Goal: Task Accomplishment & Management: Manage account settings

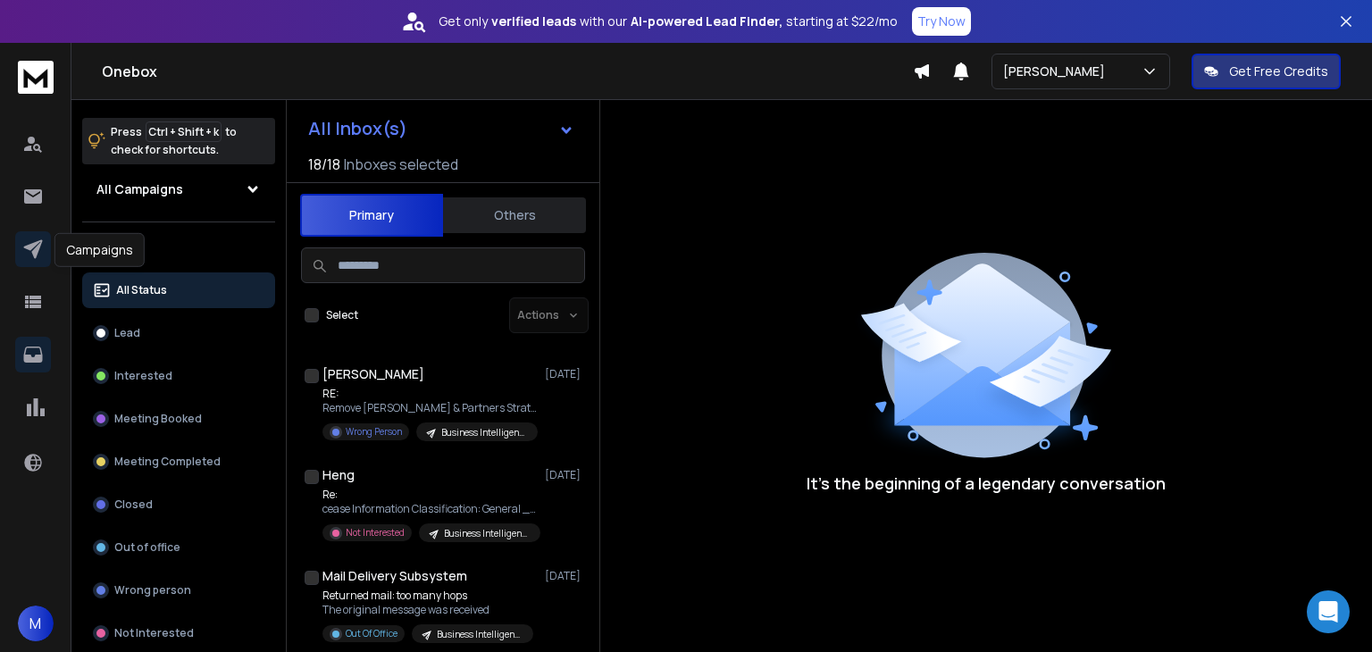
click at [39, 253] on icon at bounding box center [32, 248] width 21 height 21
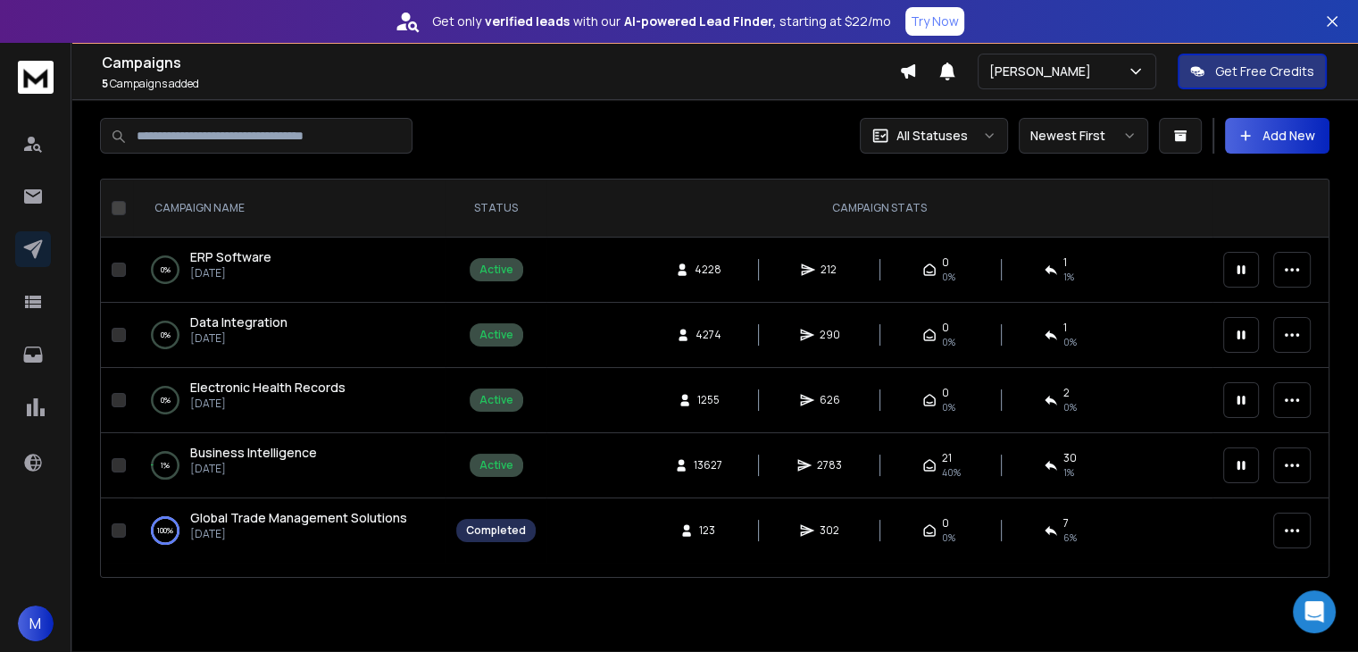
click at [279, 279] on div "0 % ERP Software [DATE]" at bounding box center [289, 269] width 277 height 43
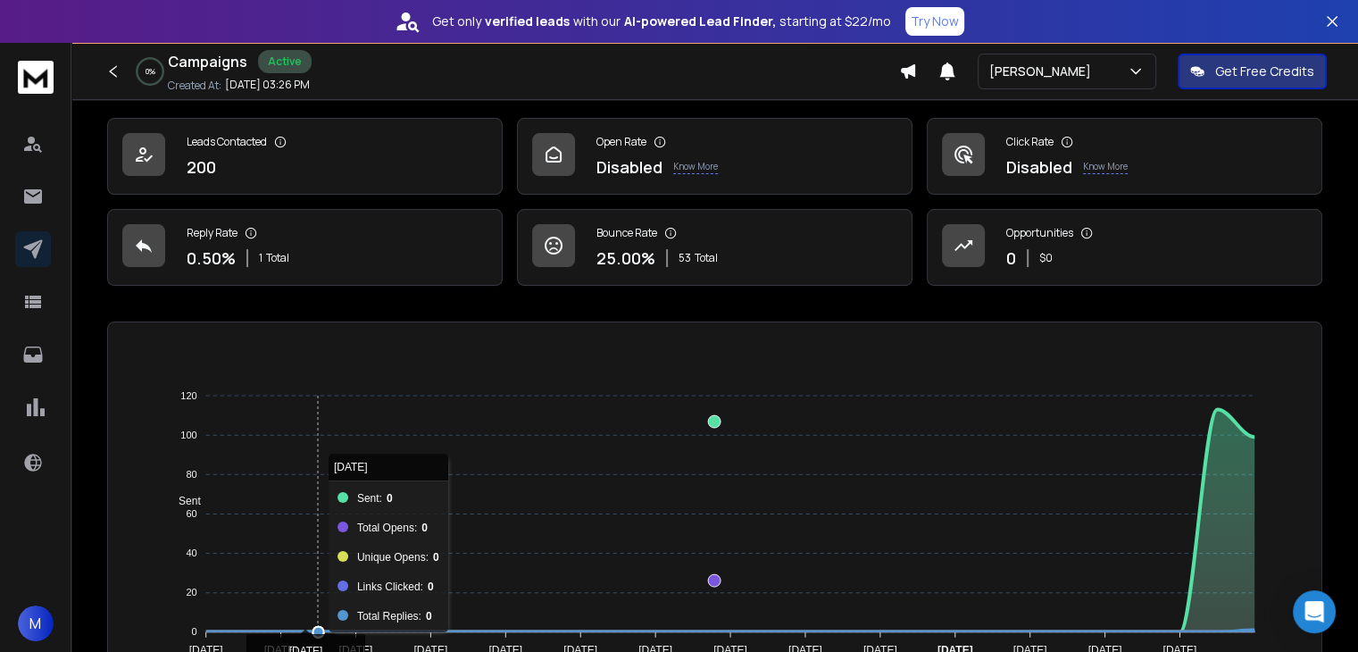
scroll to position [171, 0]
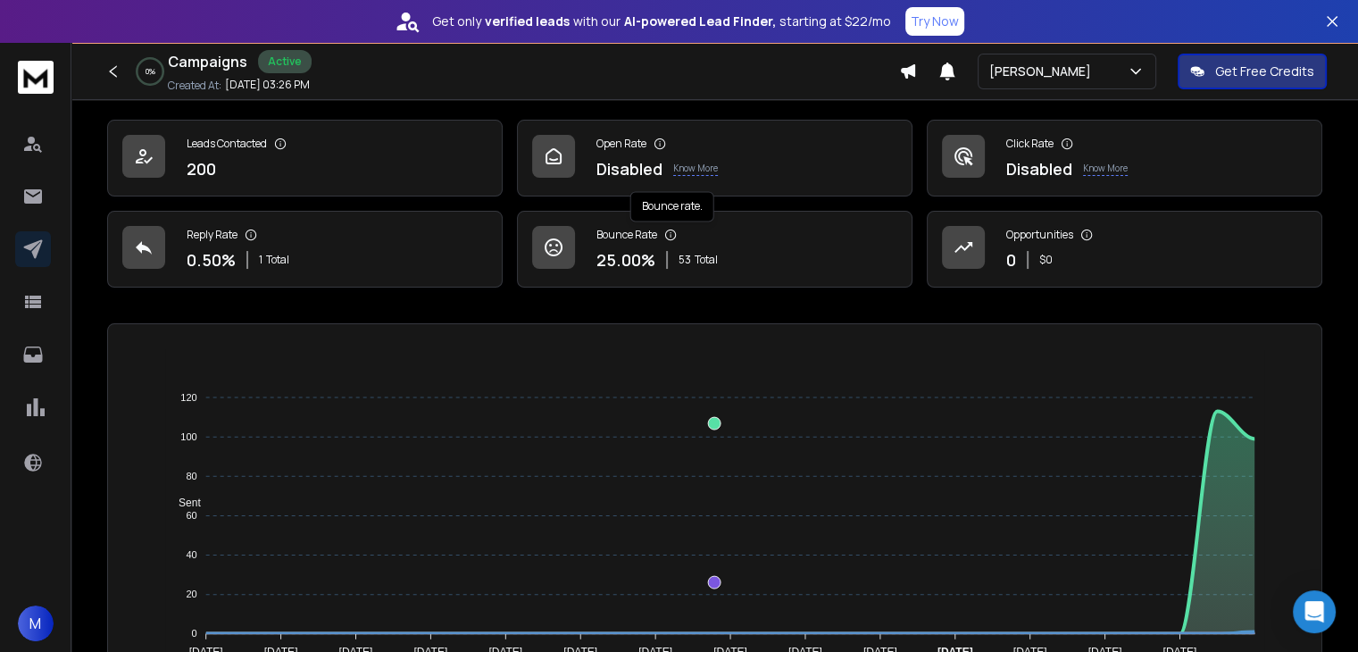
click at [669, 229] on icon at bounding box center [670, 234] width 11 height 11
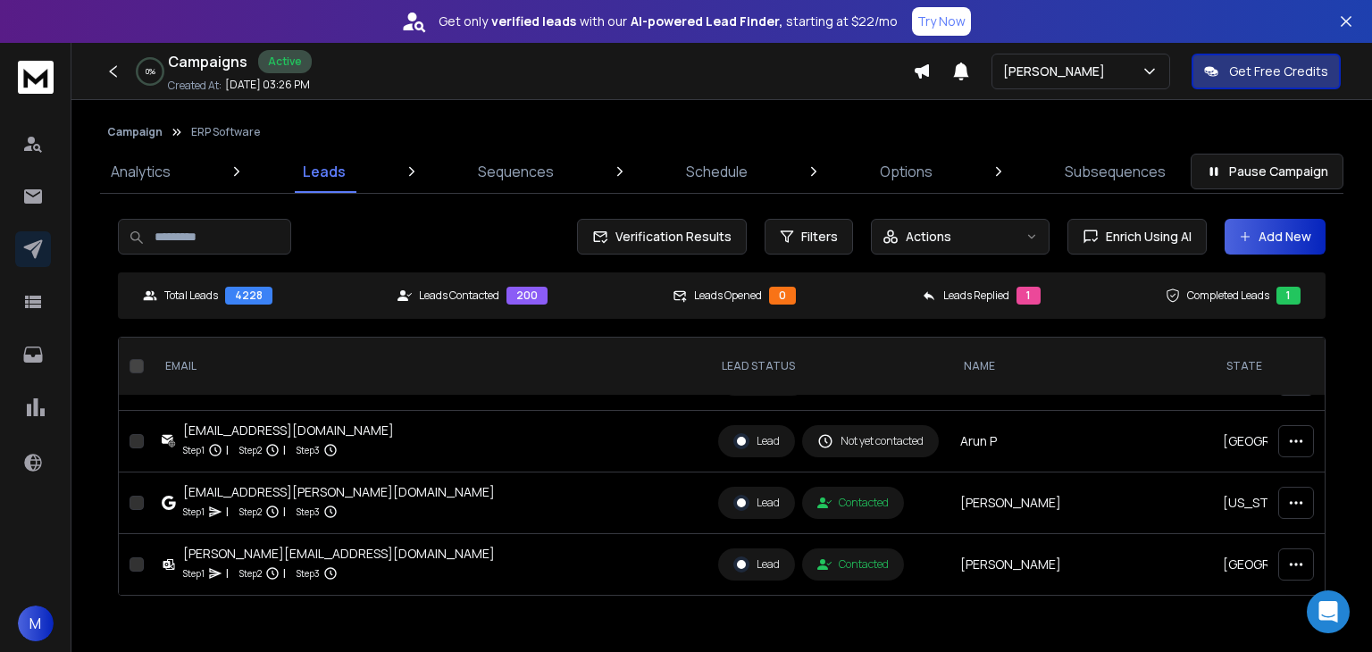
scroll to position [3792, 0]
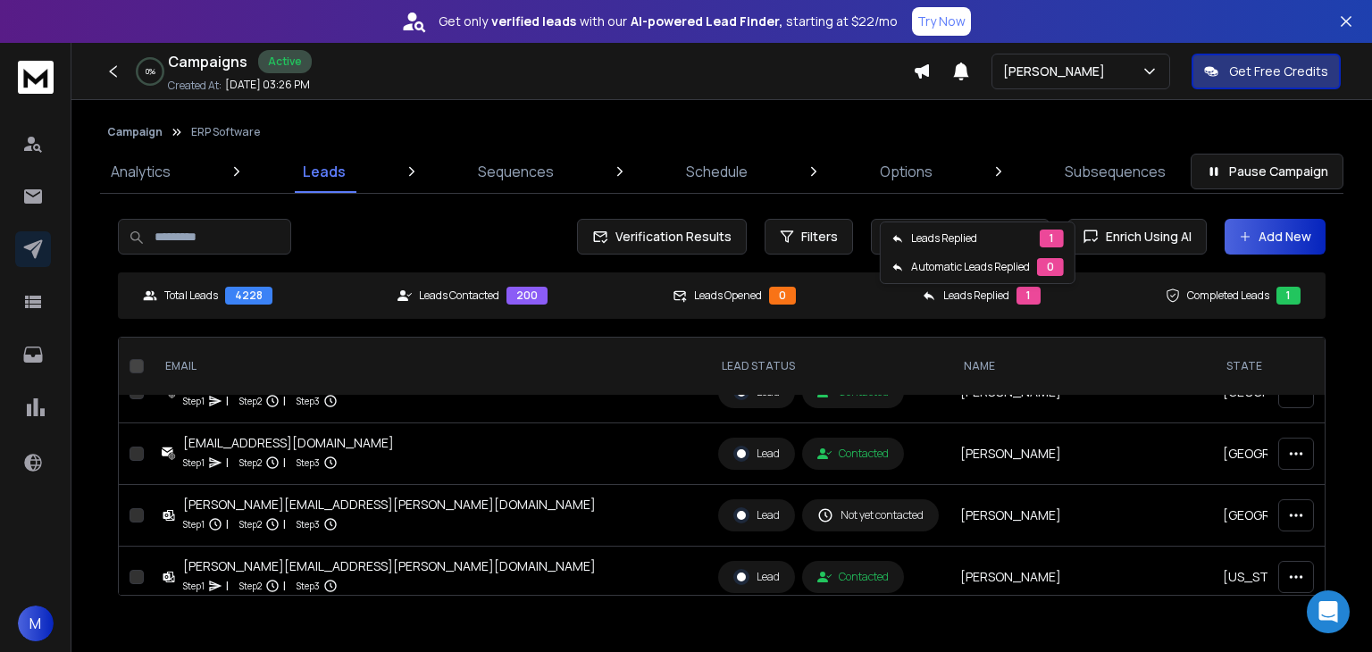
click at [996, 238] on div "Leads Replied 1" at bounding box center [977, 238] width 172 height 18
click at [32, 244] on icon at bounding box center [32, 248] width 19 height 19
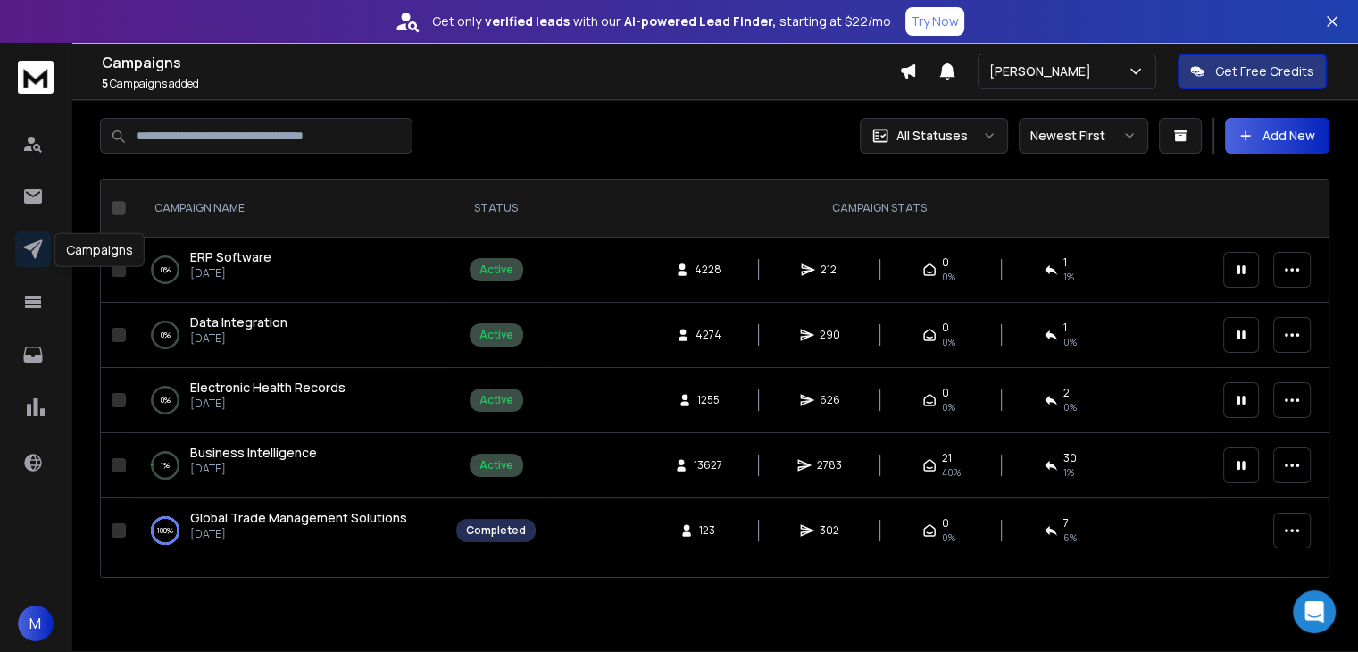
click at [28, 256] on icon at bounding box center [32, 248] width 21 height 21
click at [32, 351] on icon at bounding box center [32, 354] width 21 height 21
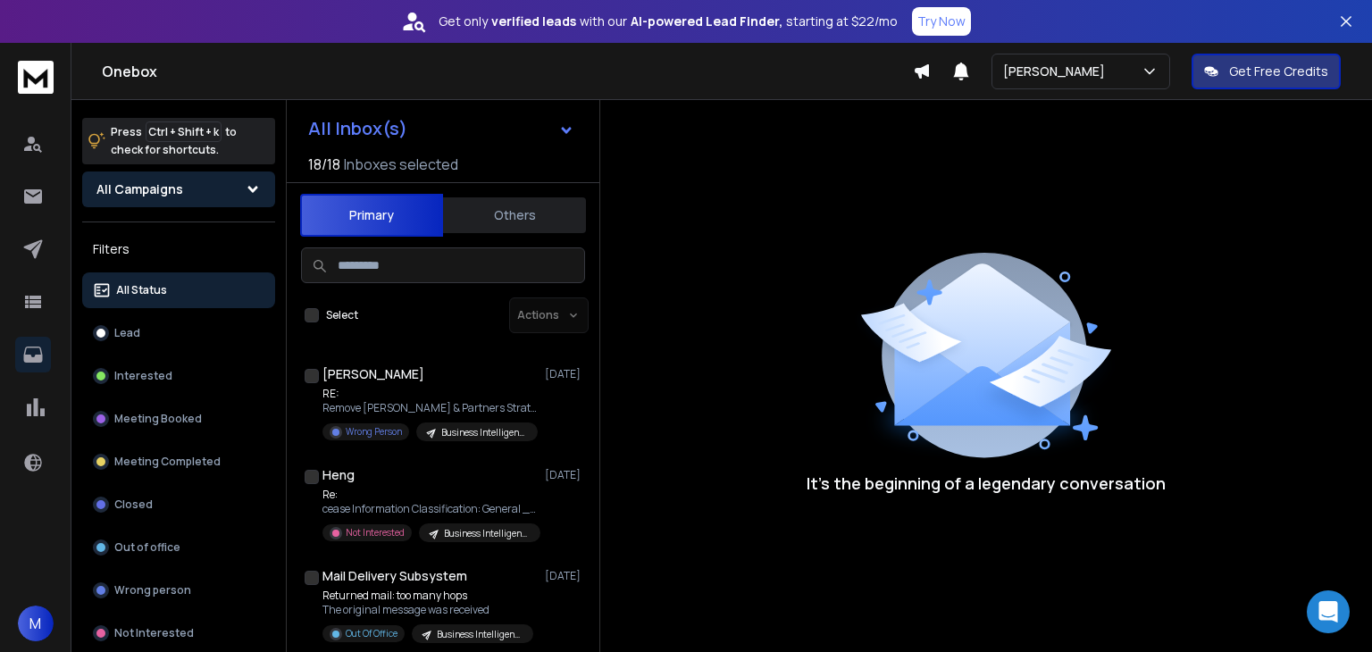
click at [231, 190] on button "All Campaigns" at bounding box center [178, 189] width 193 height 36
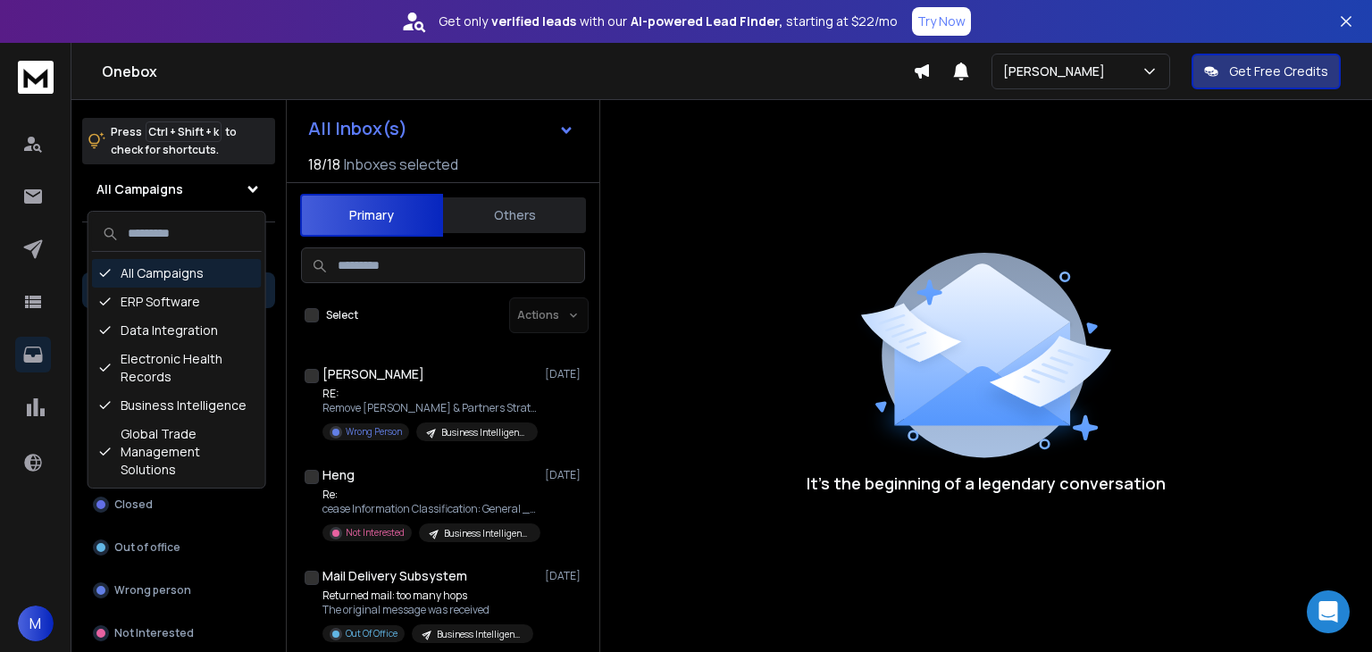
click at [103, 271] on icon at bounding box center [105, 273] width 14 height 14
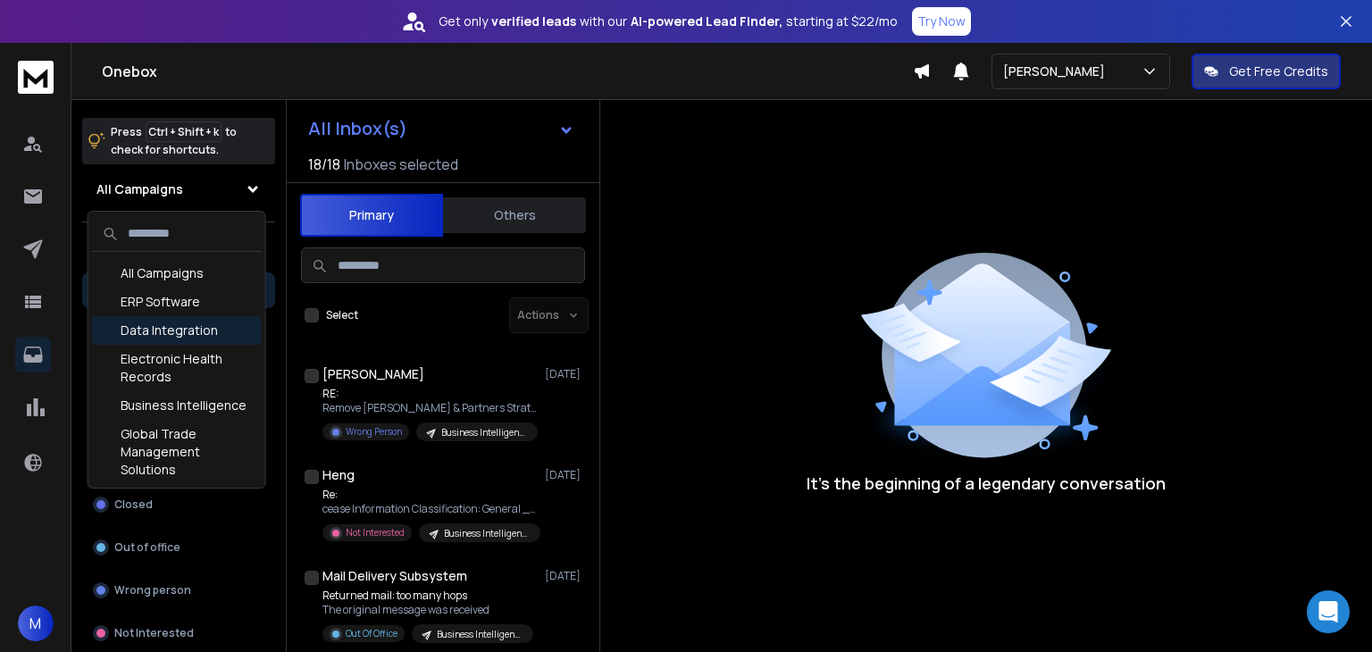
click at [121, 322] on div "Data Integration" at bounding box center [177, 330] width 170 height 29
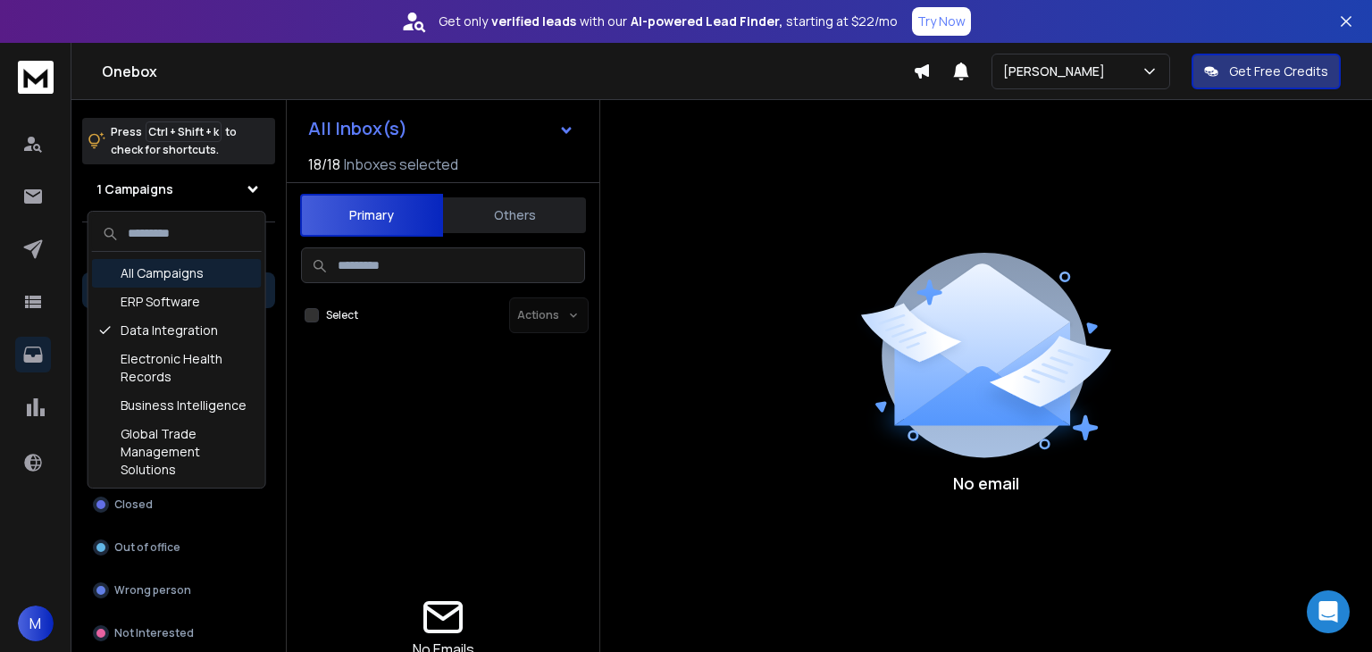
click at [128, 267] on div "All Campaigns" at bounding box center [177, 273] width 170 height 29
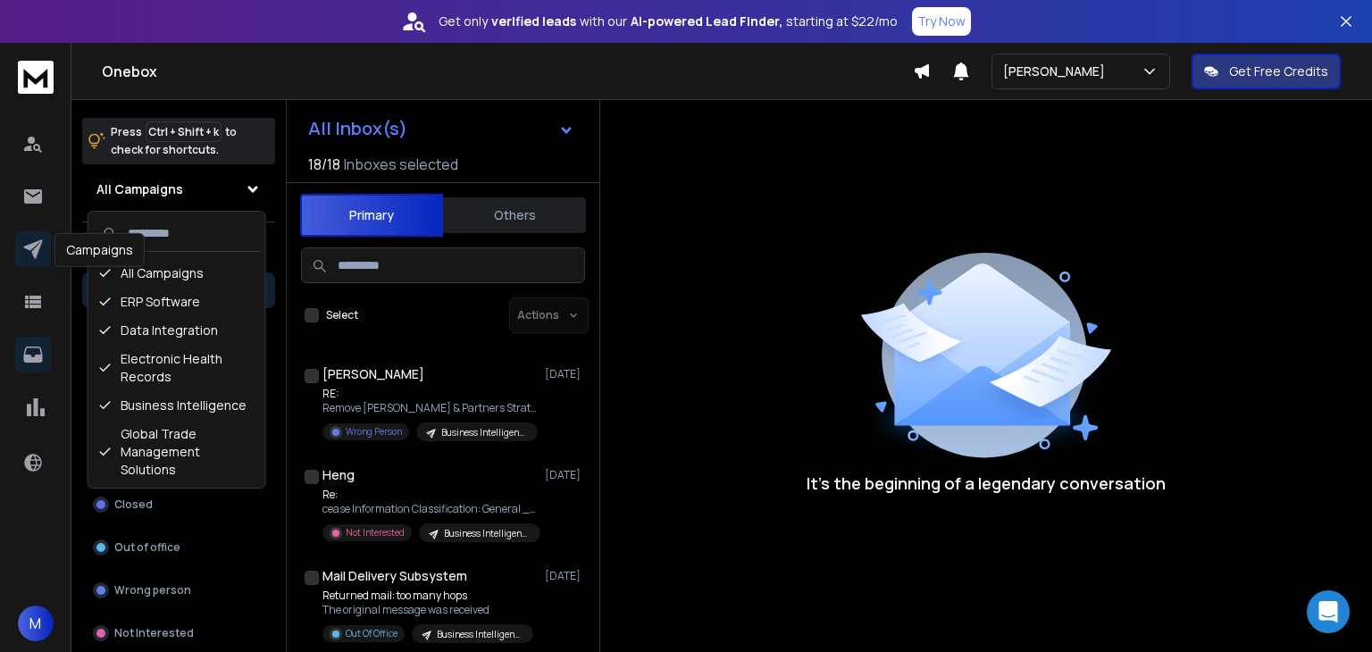
click at [37, 251] on icon at bounding box center [32, 248] width 19 height 19
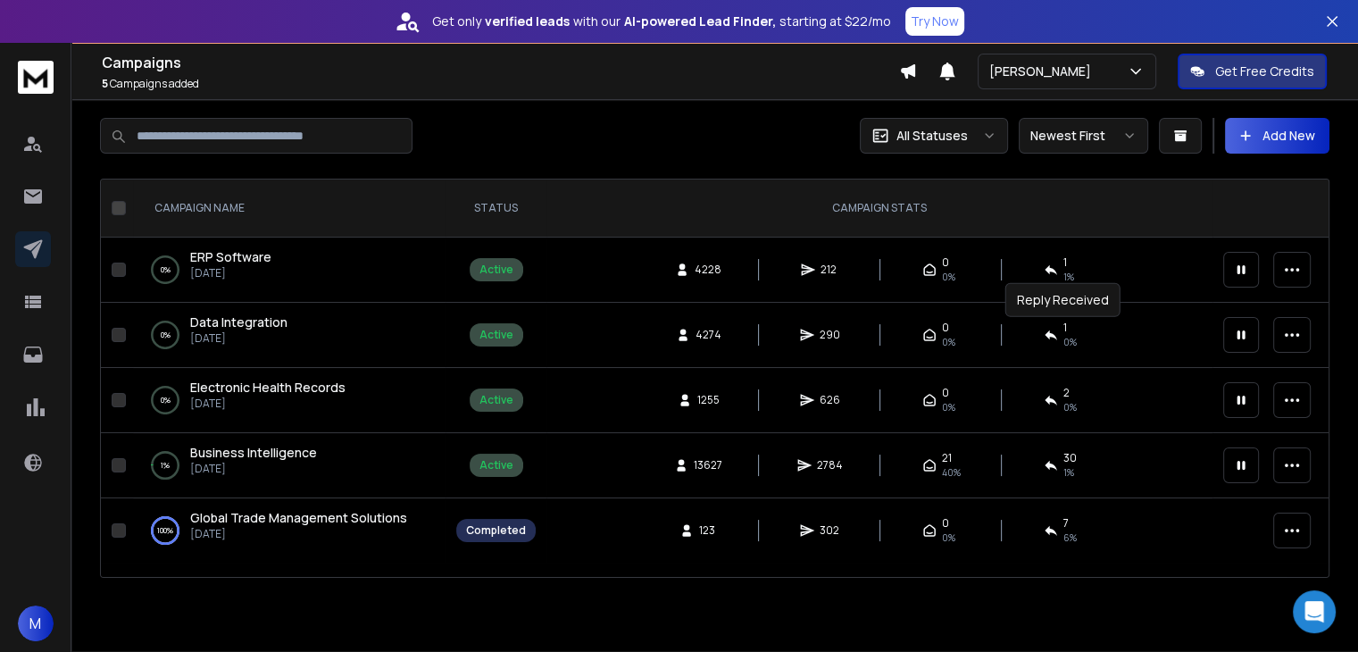
click at [1064, 327] on span "1" at bounding box center [1065, 328] width 4 height 14
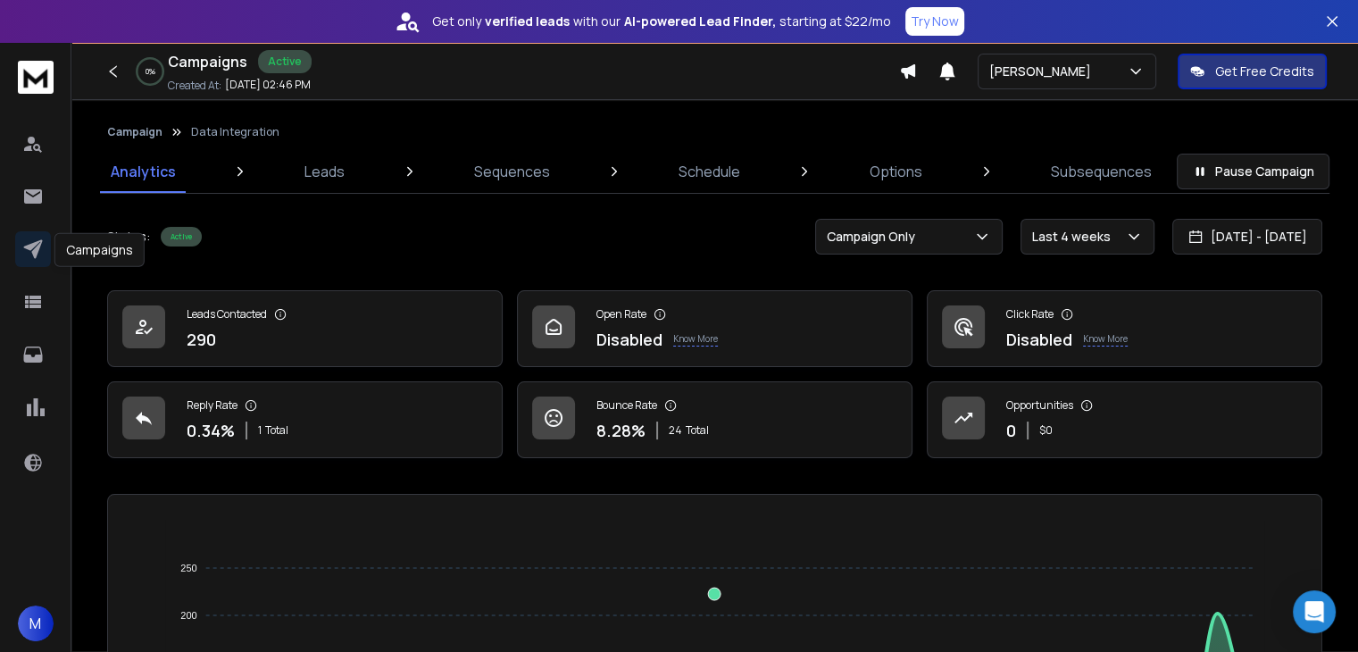
click at [48, 252] on link at bounding box center [33, 249] width 36 height 36
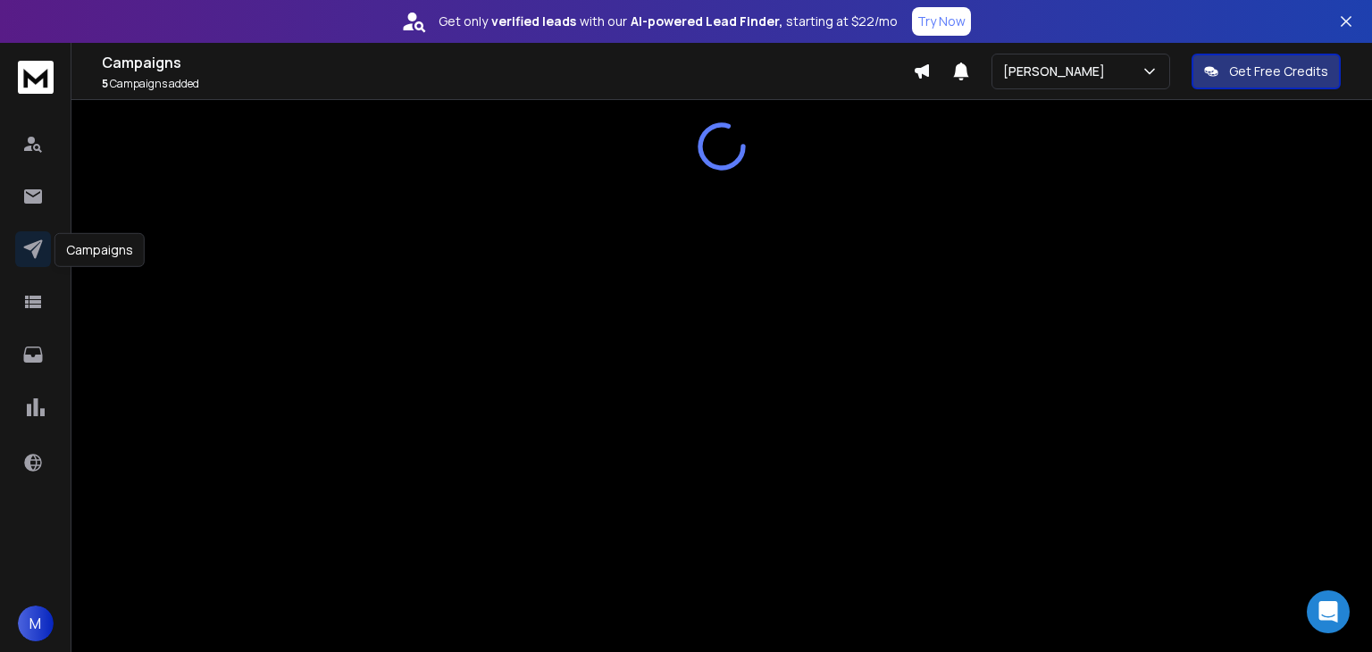
click at [41, 246] on icon at bounding box center [32, 248] width 21 height 21
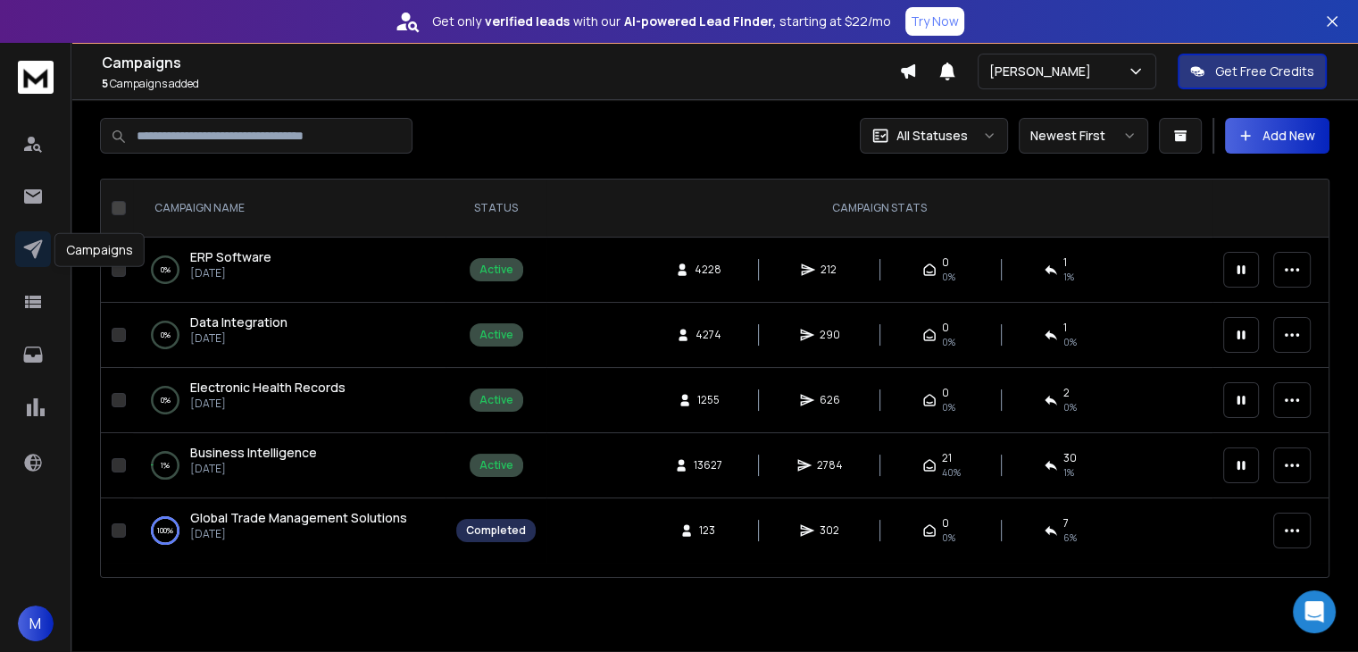
click at [36, 240] on icon at bounding box center [32, 248] width 21 height 21
